Goal: Information Seeking & Learning: Check status

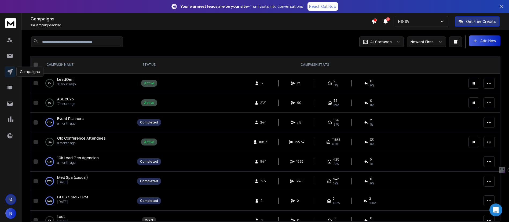
click at [12, 70] on icon at bounding box center [10, 72] width 6 height 6
click at [63, 102] on p "17 hours ago" at bounding box center [66, 104] width 18 height 4
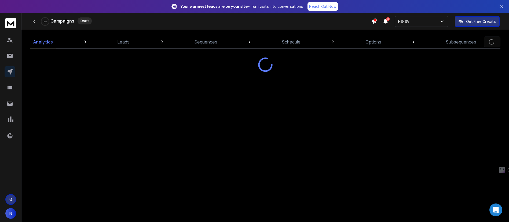
click at [63, 101] on div at bounding box center [265, 167] width 466 height 222
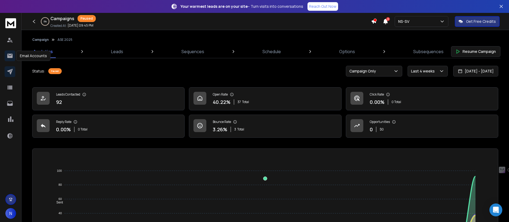
click at [5, 53] on link at bounding box center [10, 55] width 11 height 11
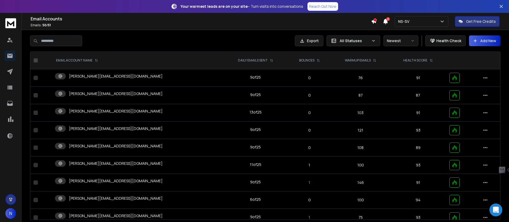
click at [12, 53] on icon at bounding box center [10, 56] width 6 height 6
click at [12, 117] on icon at bounding box center [11, 119] width 8 height 8
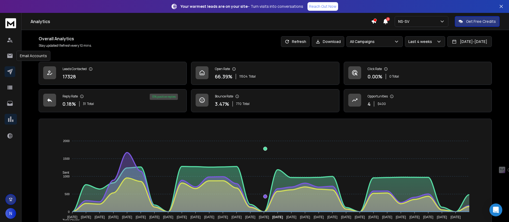
drag, startPoint x: 12, startPoint y: 55, endPoint x: 8, endPoint y: 68, distance: 13.5
click at [8, 68] on link at bounding box center [10, 71] width 11 height 11
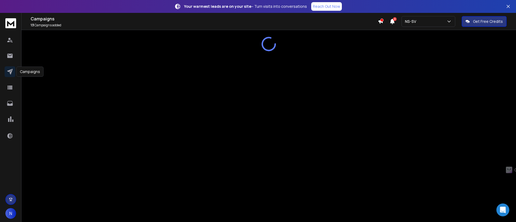
click at [8, 68] on link at bounding box center [10, 71] width 11 height 11
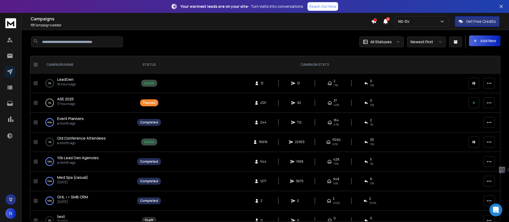
click at [66, 78] on span "LeadGen" at bounding box center [65, 79] width 16 height 5
